Goal: Task Accomplishment & Management: Use online tool/utility

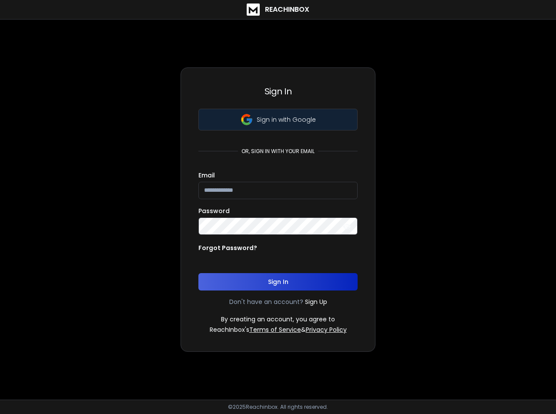
click at [274, 125] on button "Sign in with Google" at bounding box center [277, 120] width 159 height 22
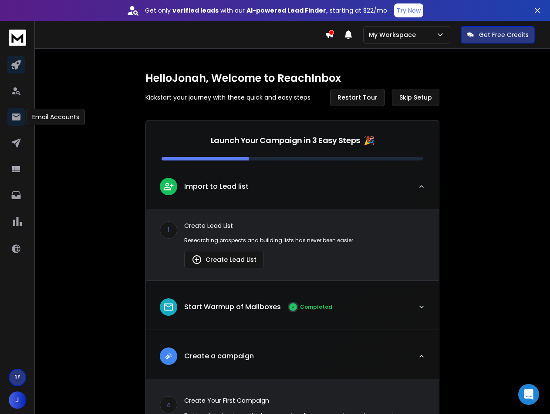
click at [20, 112] on icon at bounding box center [16, 117] width 10 height 10
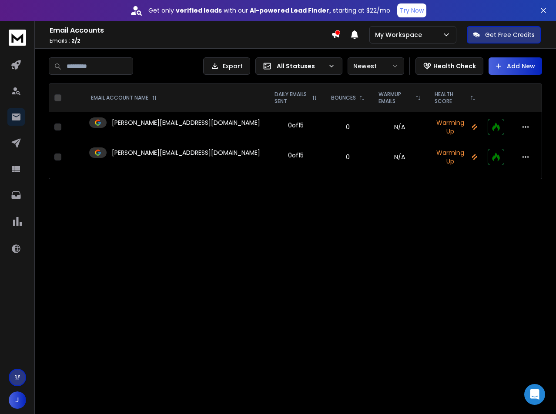
click at [488, 127] on div at bounding box center [496, 127] width 17 height 17
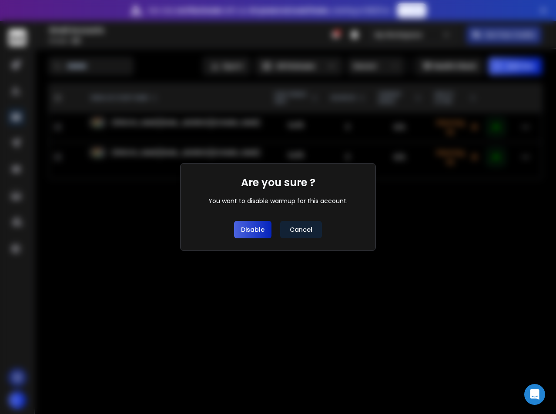
click at [292, 225] on button "Cancel" at bounding box center [301, 229] width 42 height 17
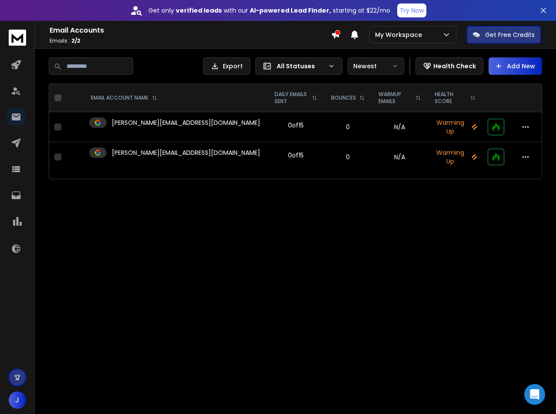
click at [494, 126] on icon at bounding box center [495, 127] width 7 height 9
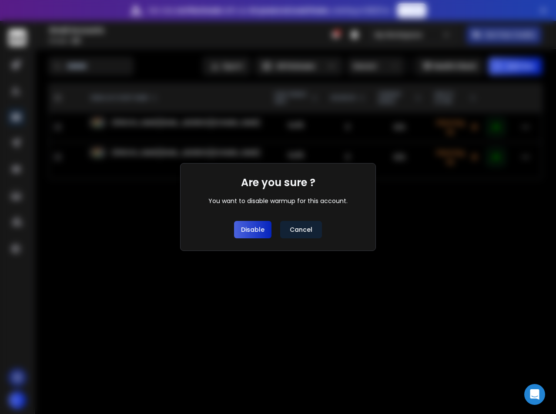
click at [301, 231] on button "Cancel" at bounding box center [301, 229] width 42 height 17
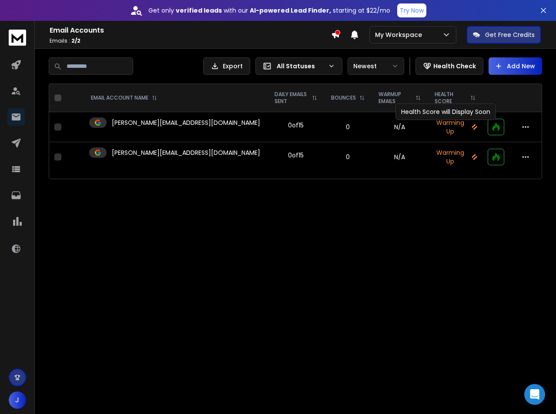
click at [450, 127] on p "Warming Up" at bounding box center [455, 126] width 44 height 17
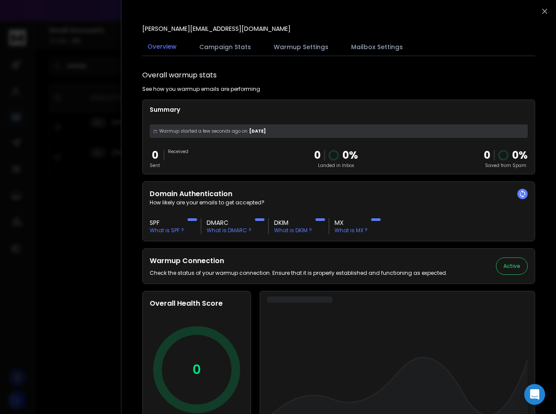
click at [103, 151] on div at bounding box center [278, 207] width 556 height 414
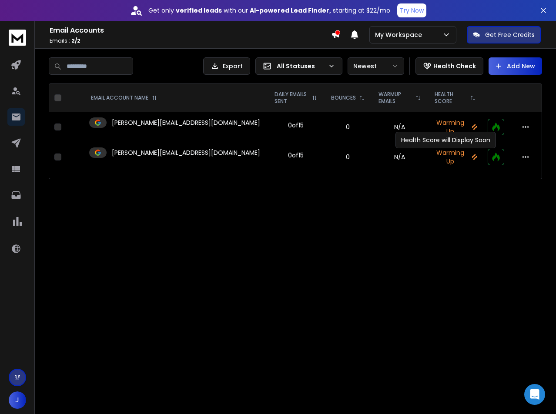
click at [440, 151] on p "Warming Up" at bounding box center [455, 156] width 44 height 17
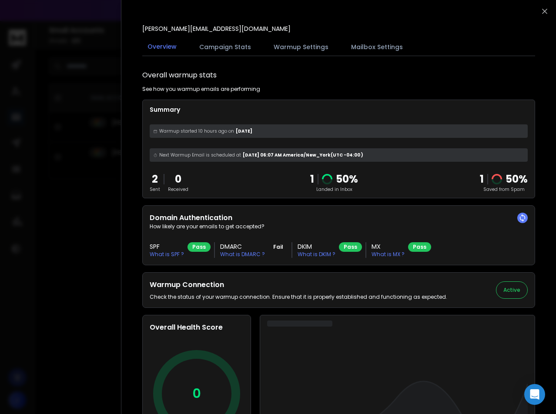
click at [277, 245] on div "Fail" at bounding box center [279, 247] width 20 height 10
click at [109, 218] on div at bounding box center [278, 207] width 556 height 414
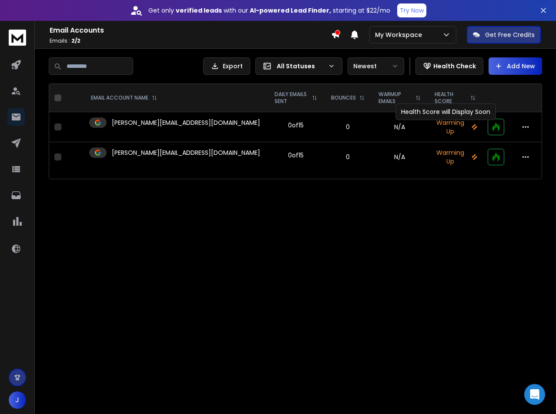
click at [433, 124] on p "Warming Up" at bounding box center [455, 126] width 44 height 17
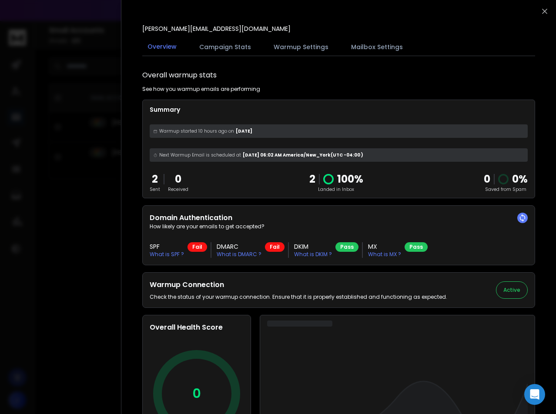
click at [108, 202] on div at bounding box center [278, 207] width 556 height 414
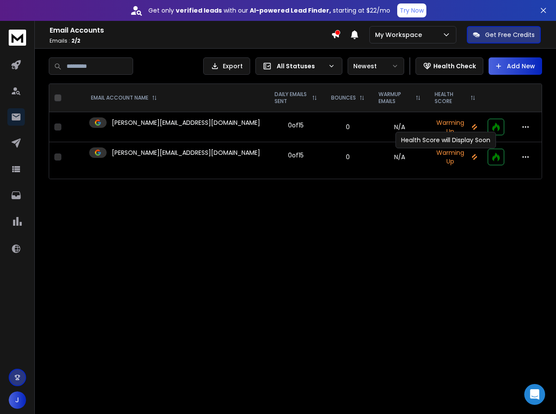
click at [433, 151] on p "Warming Up" at bounding box center [455, 156] width 44 height 17
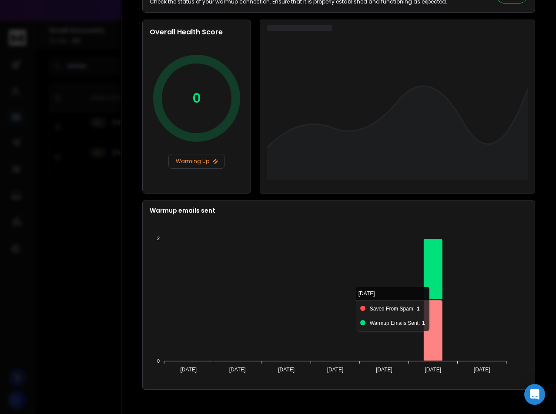
scroll to position [34, 0]
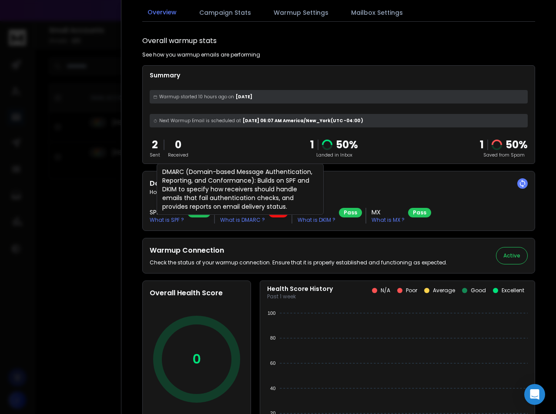
click at [255, 218] on p "What is DMARC ?" at bounding box center [242, 220] width 45 height 7
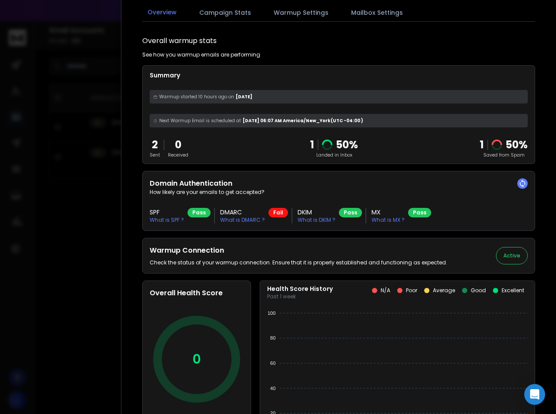
click at [80, 196] on div at bounding box center [278, 207] width 556 height 414
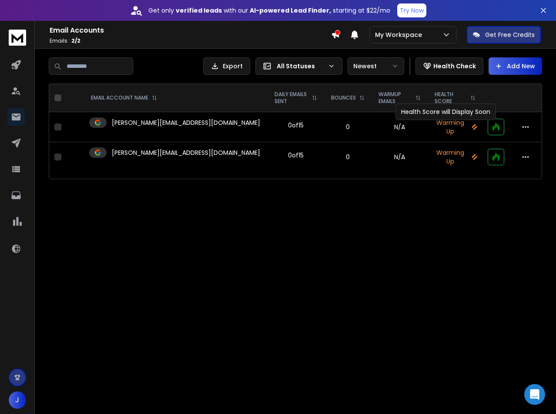
click at [433, 123] on p "Warming Up" at bounding box center [455, 126] width 44 height 17
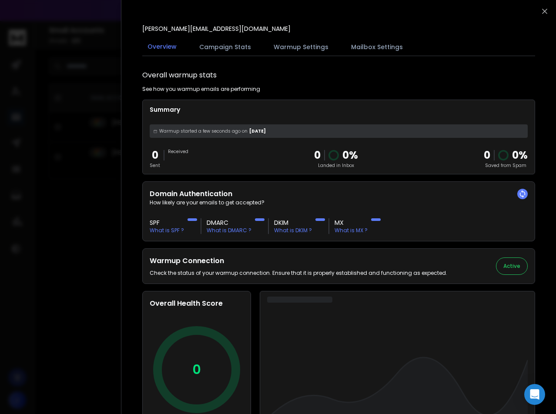
click at [81, 201] on div at bounding box center [278, 207] width 556 height 414
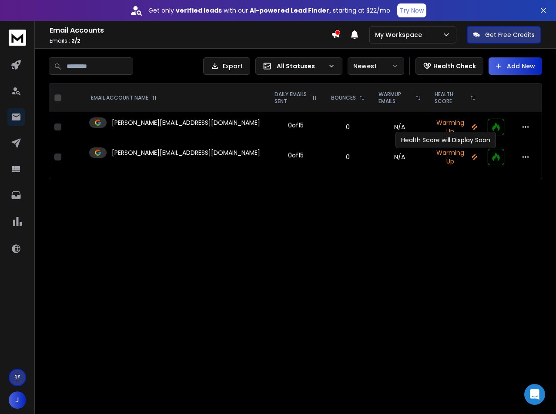
click at [433, 154] on p "Warming Up" at bounding box center [455, 156] width 44 height 17
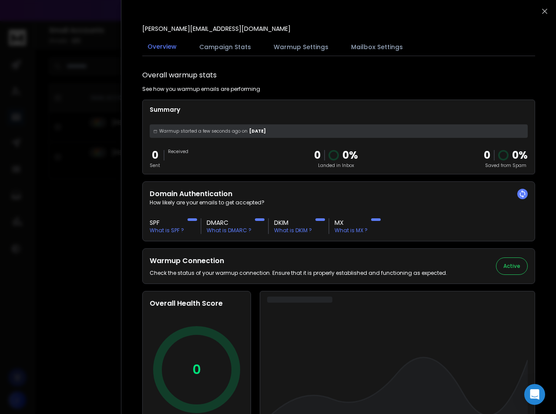
click at [120, 212] on div at bounding box center [278, 207] width 556 height 414
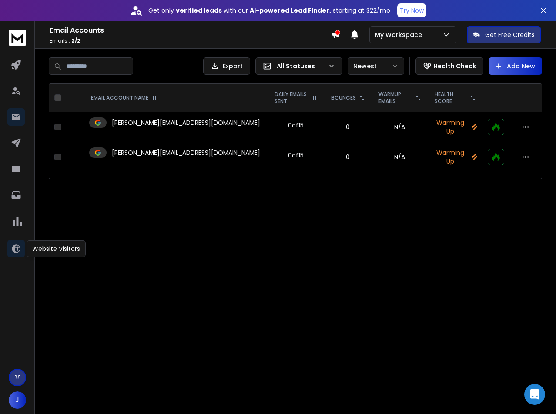
click at [20, 243] on link at bounding box center [15, 248] width 17 height 17
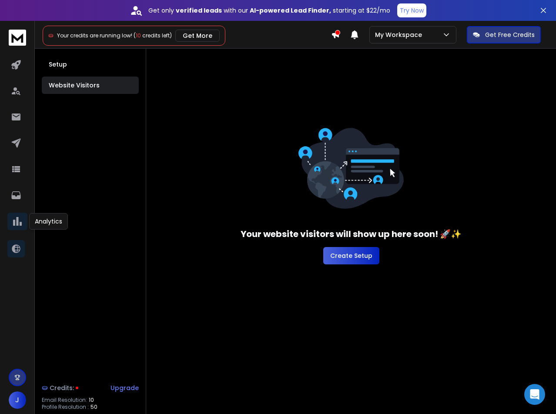
click at [18, 225] on icon at bounding box center [17, 221] width 9 height 9
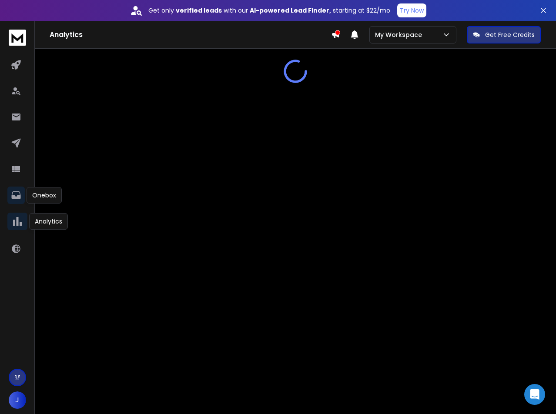
click at [11, 201] on link at bounding box center [15, 195] width 17 height 17
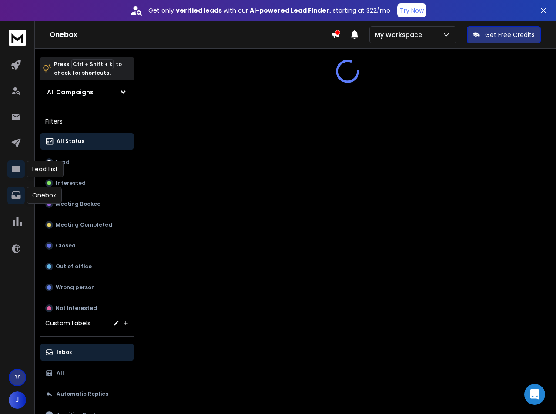
click at [11, 171] on icon at bounding box center [16, 169] width 10 height 10
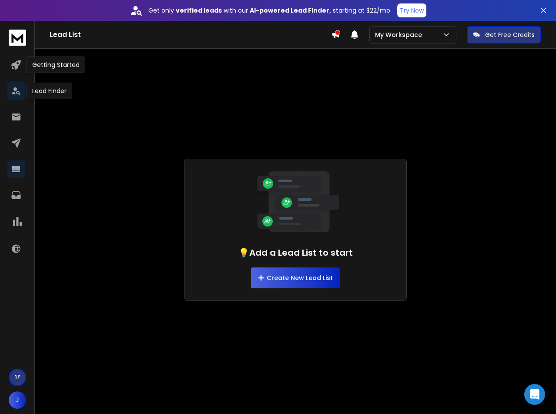
click at [21, 91] on link at bounding box center [15, 90] width 17 height 17
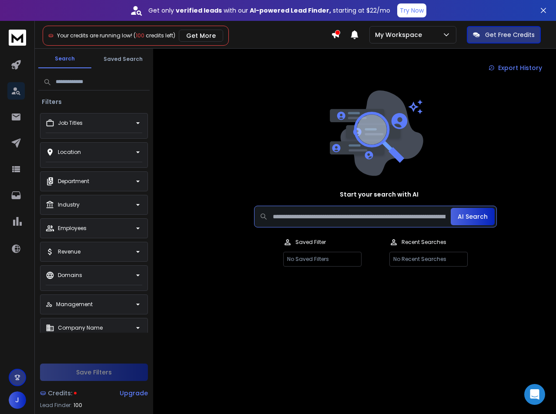
scroll to position [40, 0]
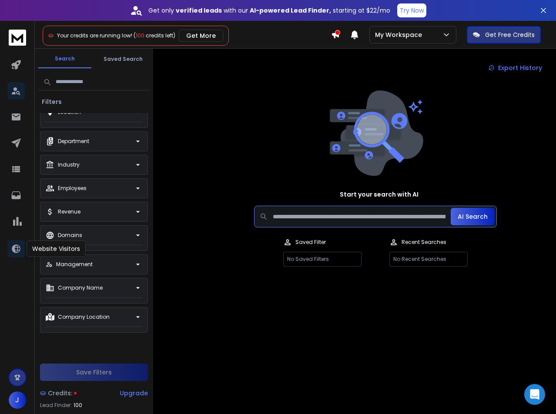
click at [12, 245] on icon at bounding box center [16, 249] width 10 height 10
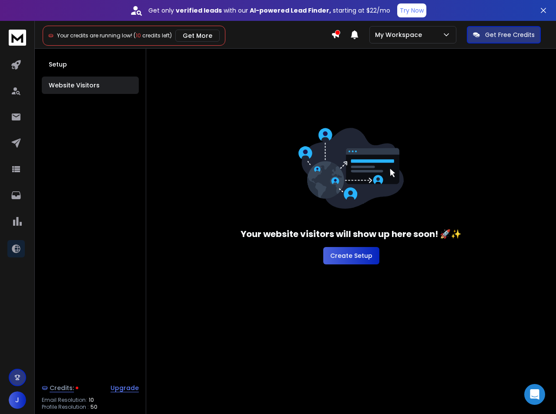
click at [118, 390] on div "Upgrade" at bounding box center [125, 388] width 28 height 9
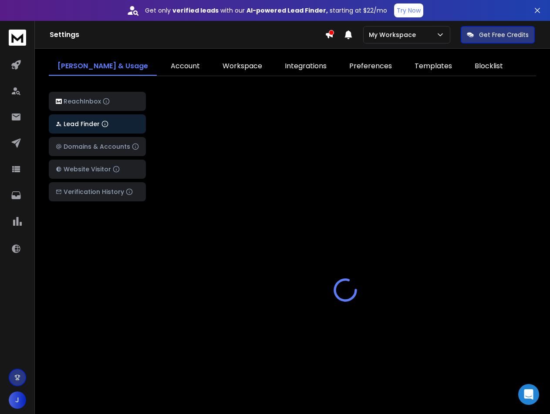
click at [110, 126] on button "Lead Finder" at bounding box center [97, 123] width 97 height 19
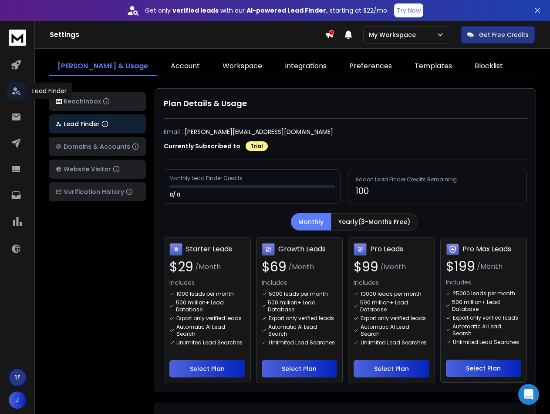
click at [23, 86] on link at bounding box center [15, 90] width 17 height 17
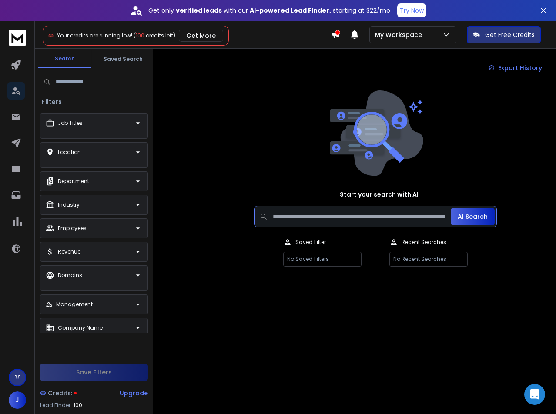
click at [318, 216] on textarea at bounding box center [359, 216] width 173 height 17
type textarea "**********"
click at [477, 217] on button "AI Search" at bounding box center [474, 216] width 44 height 17
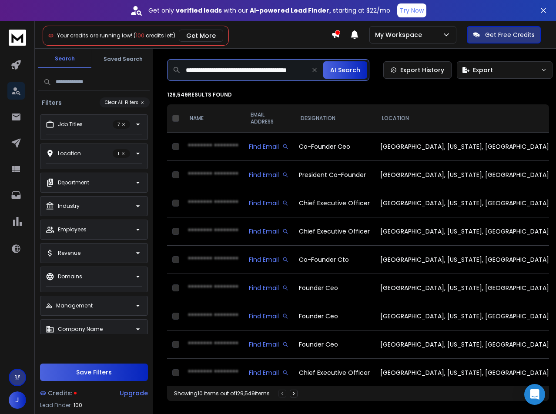
click at [131, 126] on div "7" at bounding box center [128, 124] width 30 height 9
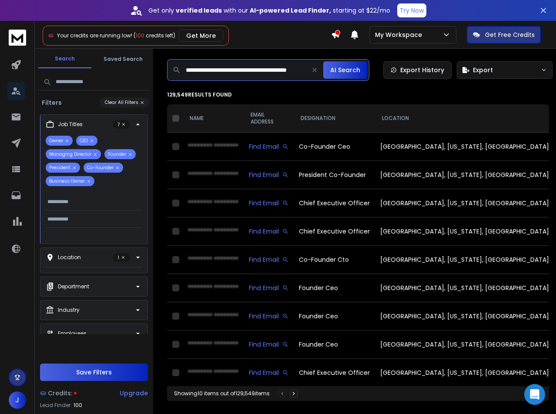
click at [134, 126] on icon at bounding box center [138, 124] width 9 height 9
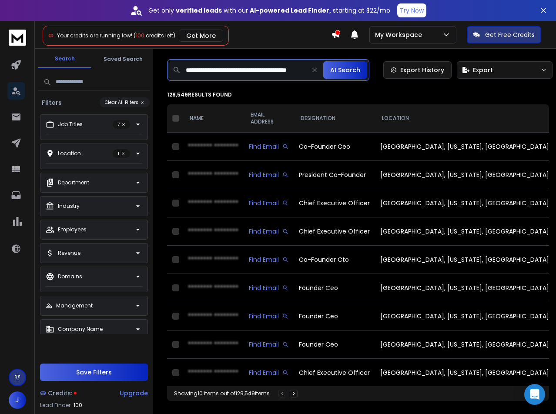
click at [134, 152] on icon at bounding box center [138, 153] width 9 height 9
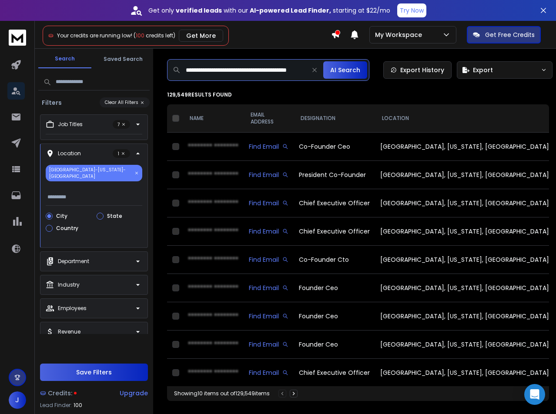
click at [134, 152] on icon at bounding box center [138, 153] width 9 height 9
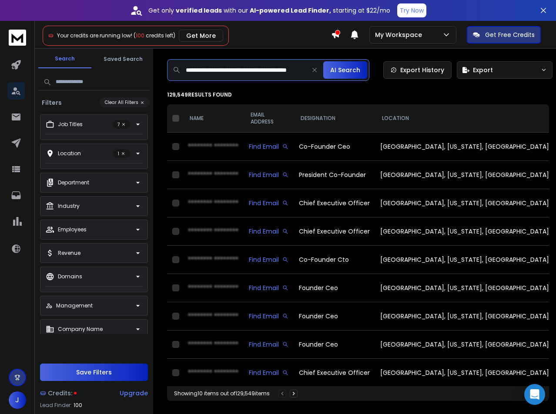
click at [135, 203] on icon at bounding box center [138, 206] width 9 height 9
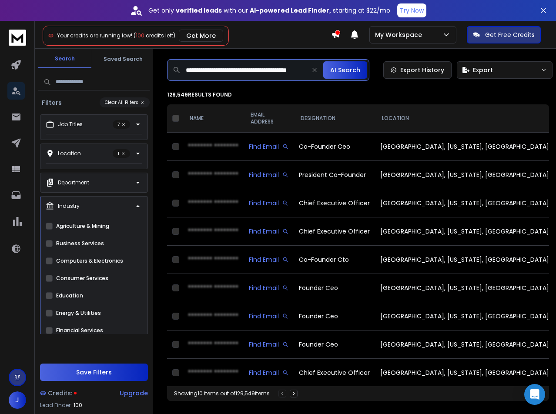
click at [134, 204] on icon at bounding box center [138, 206] width 9 height 9
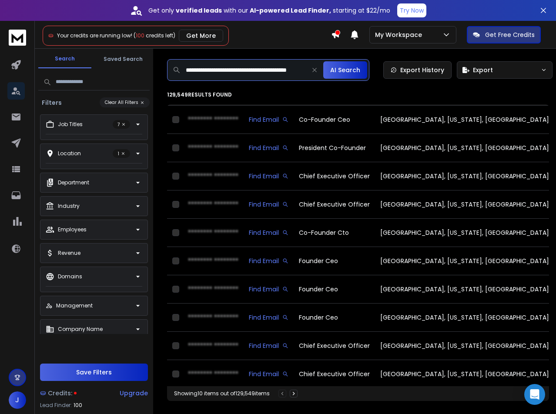
click at [87, 203] on div "Industry" at bounding box center [94, 206] width 97 height 9
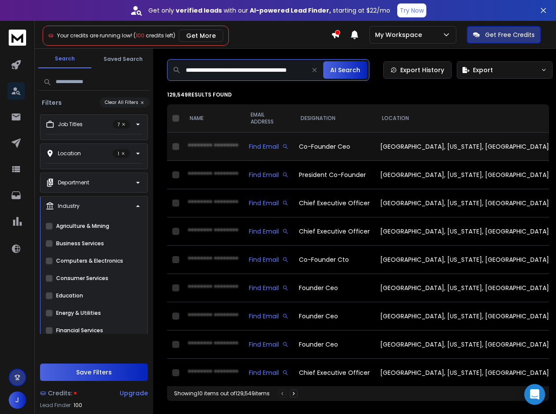
click at [213, 148] on span "******** ********" at bounding box center [213, 146] width 50 height 9
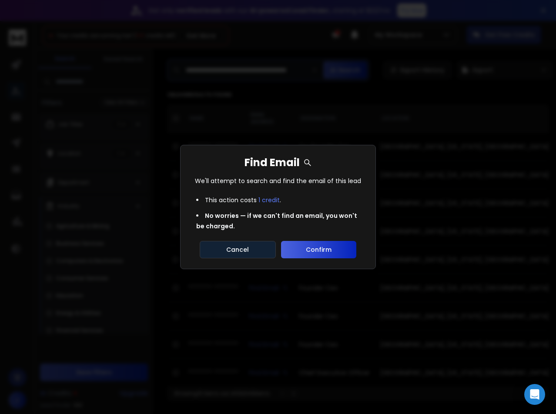
click at [262, 245] on button "Cancel" at bounding box center [238, 249] width 76 height 17
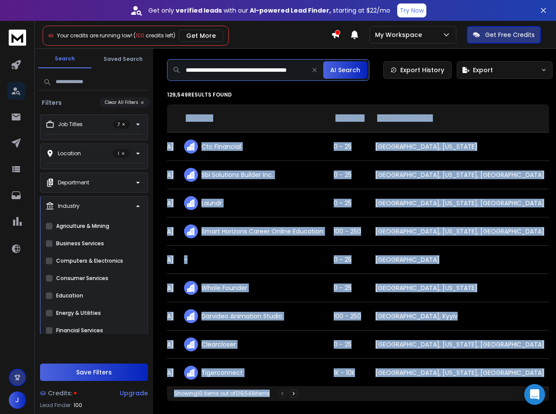
scroll to position [34, 376]
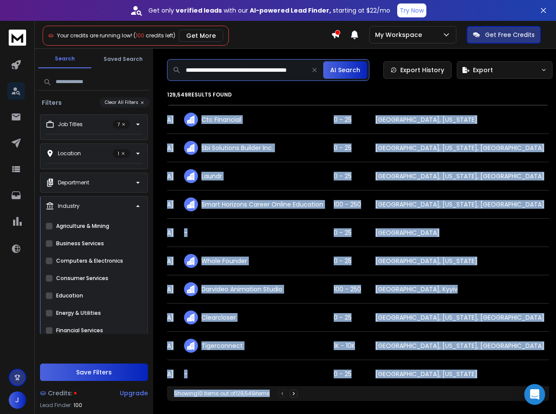
drag, startPoint x: 401, startPoint y: 386, endPoint x: 304, endPoint y: 383, distance: 97.1
click at [299, 385] on div "NAME EMAIL ADDRESS DESIGNATION LOCATION COMPANY EMPLOYEES COMPANY LOCATION INDU…" at bounding box center [358, 263] width 382 height 319
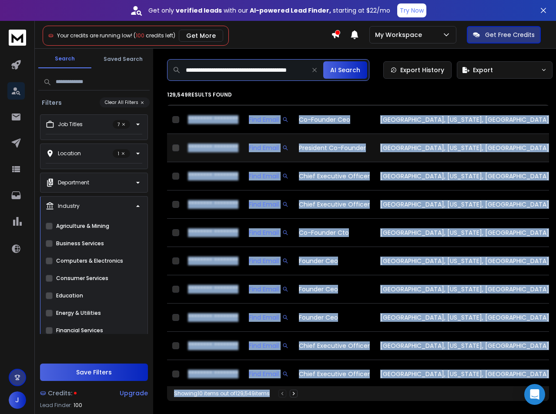
scroll to position [0, 0]
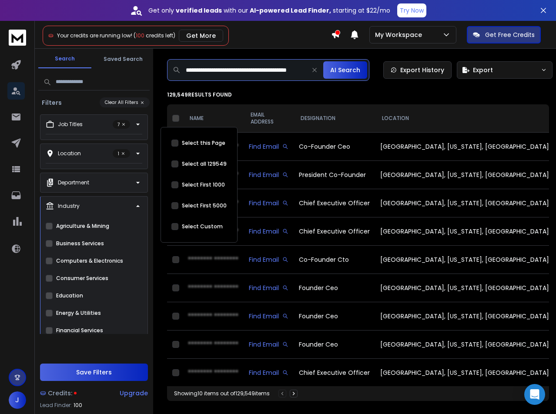
click at [172, 114] on th at bounding box center [175, 118] width 16 height 28
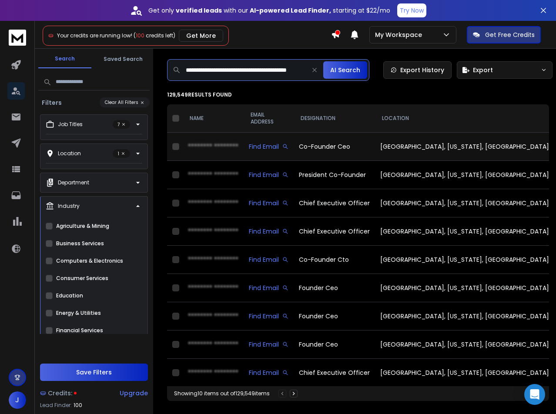
click at [170, 144] on td at bounding box center [175, 147] width 16 height 28
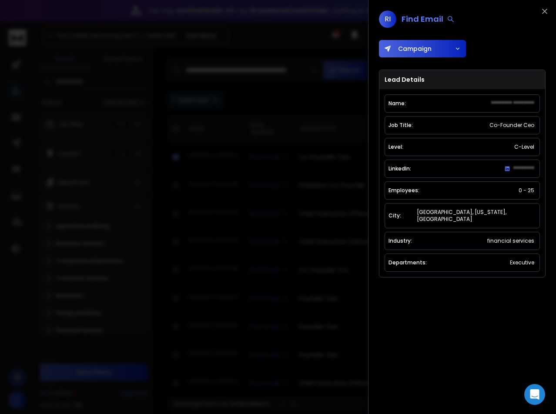
click at [418, 104] on div "Name: ******** ********" at bounding box center [462, 103] width 155 height 18
click at [496, 103] on div "******** ********" at bounding box center [513, 103] width 47 height 10
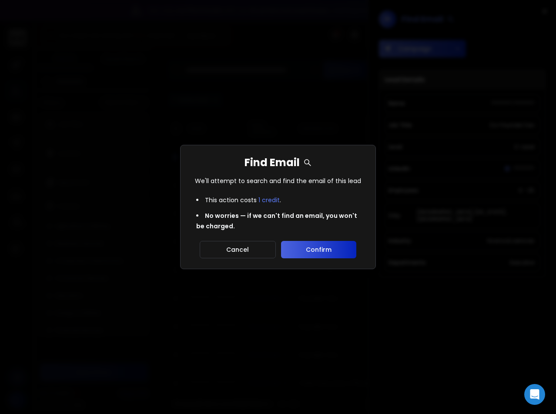
click at [322, 250] on button "Confirm" at bounding box center [318, 249] width 75 height 17
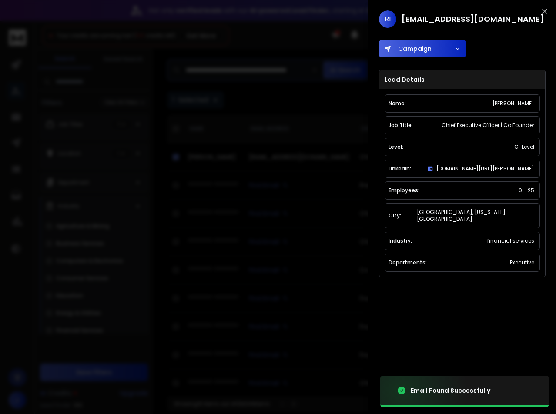
click at [322, 250] on div at bounding box center [278, 207] width 556 height 414
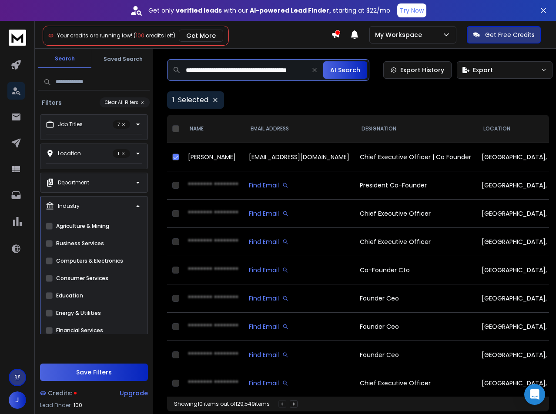
scroll to position [218, 0]
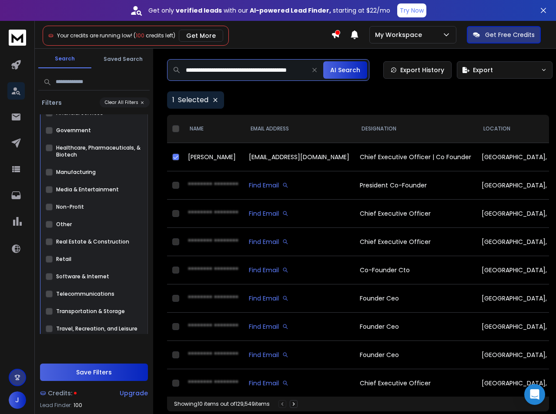
click at [217, 102] on icon at bounding box center [215, 100] width 7 height 7
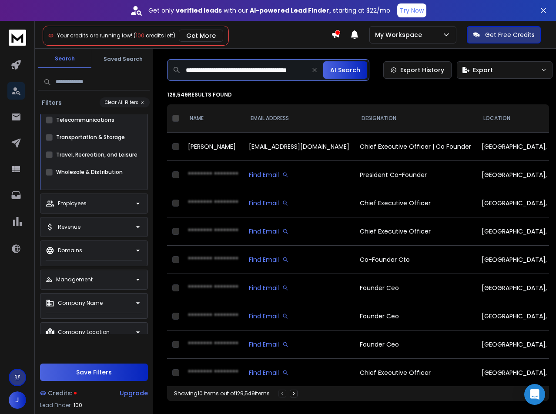
scroll to position [406, 0]
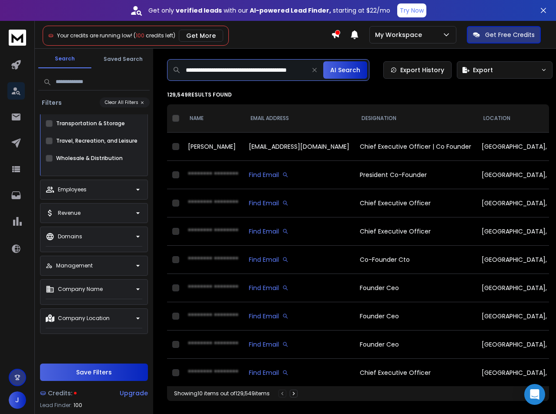
click at [128, 323] on div "Company Location" at bounding box center [94, 322] width 108 height 26
click at [126, 291] on div "Company Name" at bounding box center [94, 289] width 97 height 9
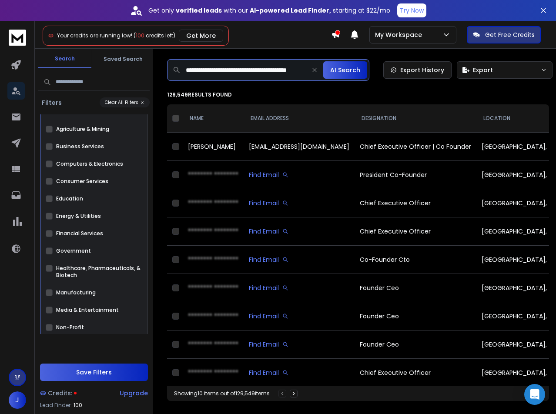
scroll to position [54, 0]
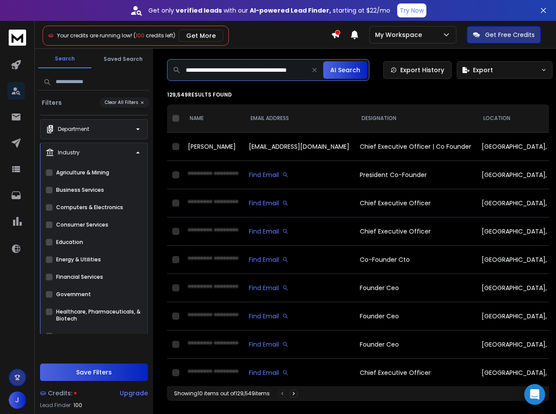
click at [272, 80] on div "**********" at bounding box center [268, 70] width 202 height 22
click at [268, 73] on textarea "**********" at bounding box center [246, 69] width 120 height 17
click at [217, 74] on textarea "**********" at bounding box center [246, 69] width 120 height 17
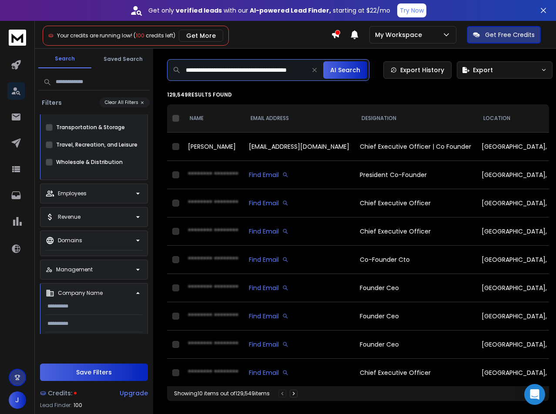
scroll to position [445, 0]
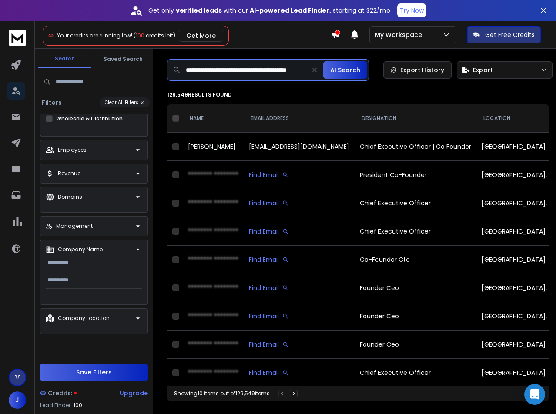
click at [141, 322] on div "Company Location" at bounding box center [94, 322] width 108 height 26
click at [138, 318] on icon at bounding box center [138, 318] width 9 height 9
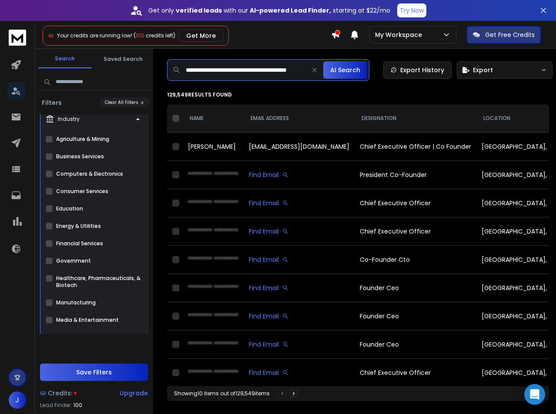
scroll to position [0, 0]
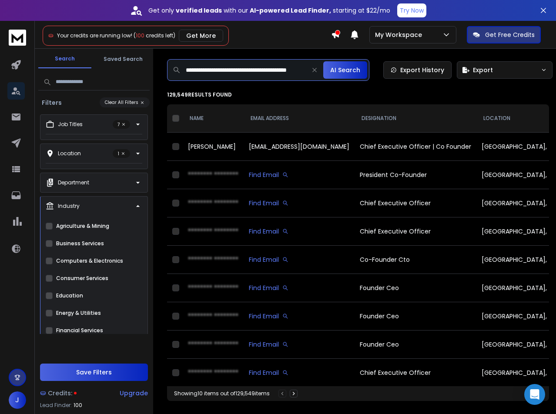
click at [121, 188] on div "Department" at bounding box center [94, 183] width 108 height 20
click at [146, 190] on div "Job Titles 7 Location 1 Department Industry Agriculture & Mining Business Servi…" at bounding box center [93, 224] width 111 height 220
click at [134, 186] on icon at bounding box center [138, 182] width 9 height 9
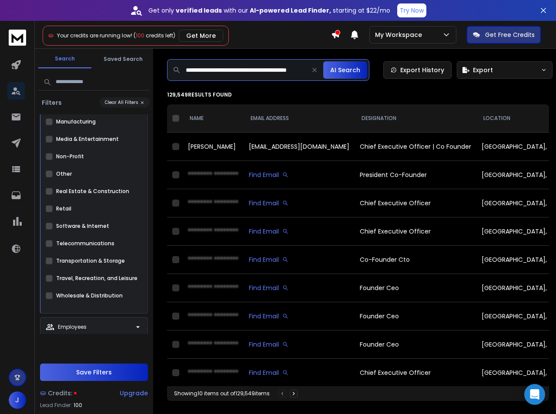
scroll to position [522, 0]
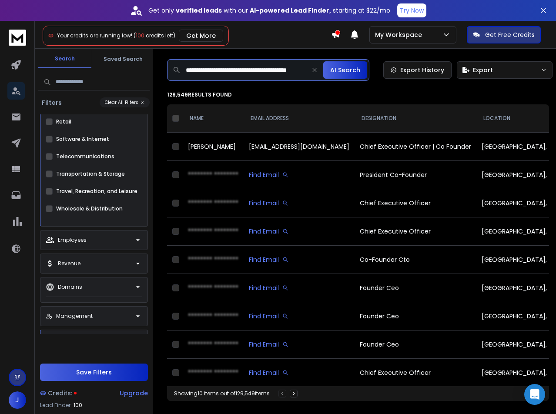
click at [117, 242] on div "Employees" at bounding box center [94, 240] width 97 height 9
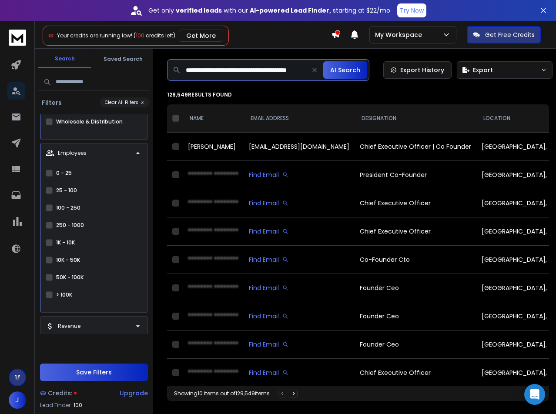
scroll to position [653, 0]
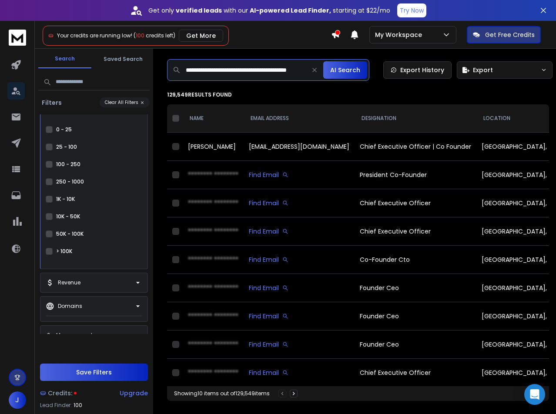
click at [118, 282] on div "Revenue" at bounding box center [94, 283] width 97 height 9
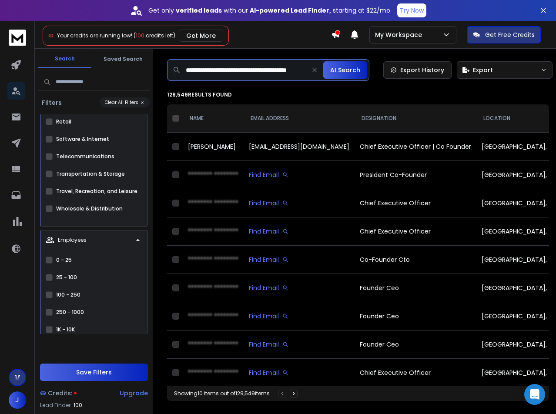
scroll to position [261, 0]
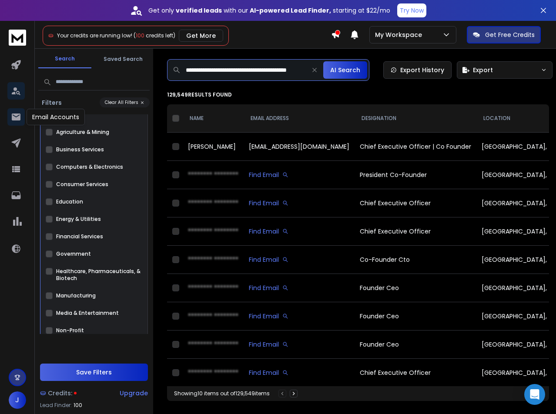
click at [9, 124] on link at bounding box center [15, 116] width 17 height 17
